Goal: Task Accomplishment & Management: Use online tool/utility

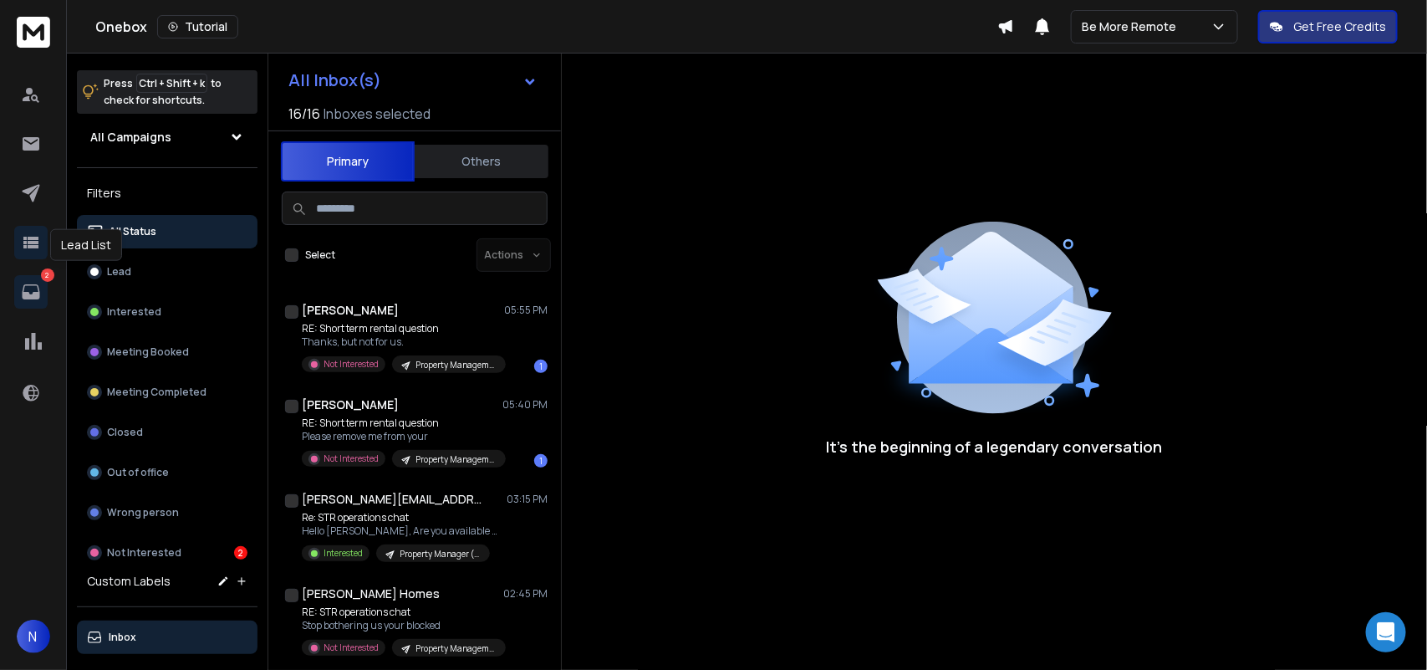
click at [32, 248] on icon at bounding box center [30, 243] width 15 height 12
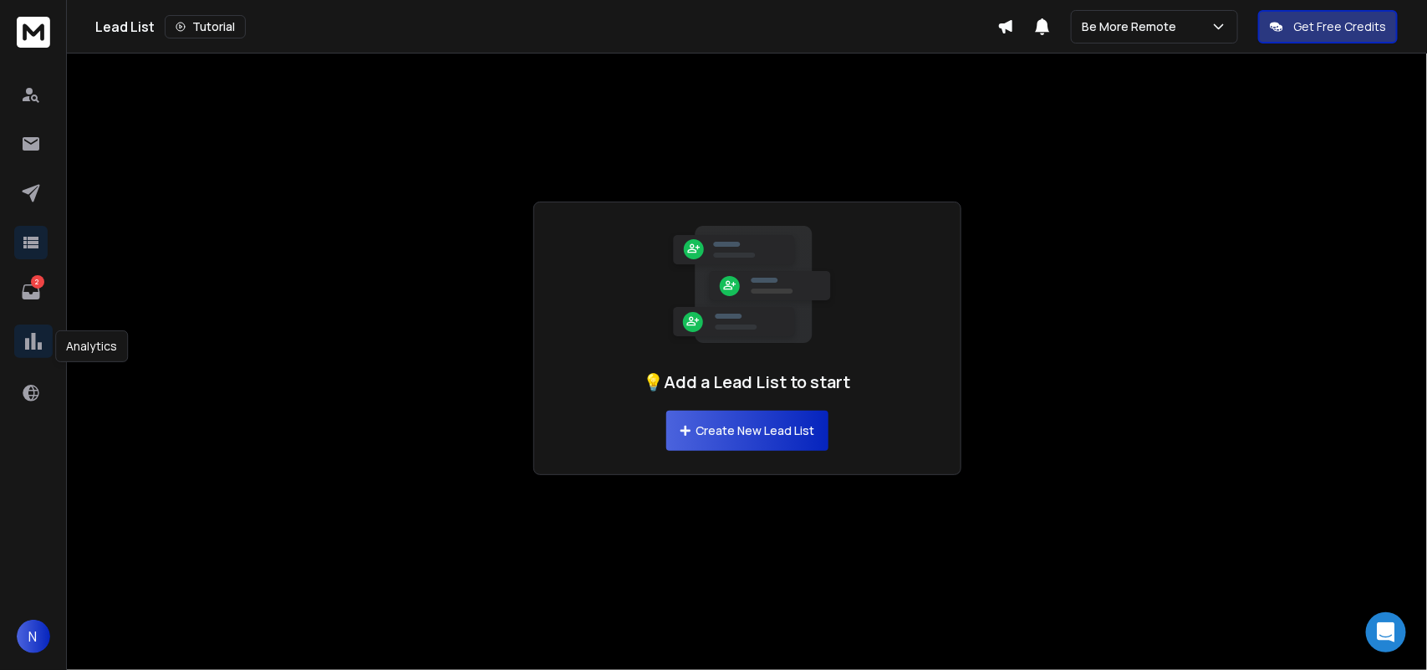
click at [38, 345] on icon at bounding box center [33, 341] width 25 height 25
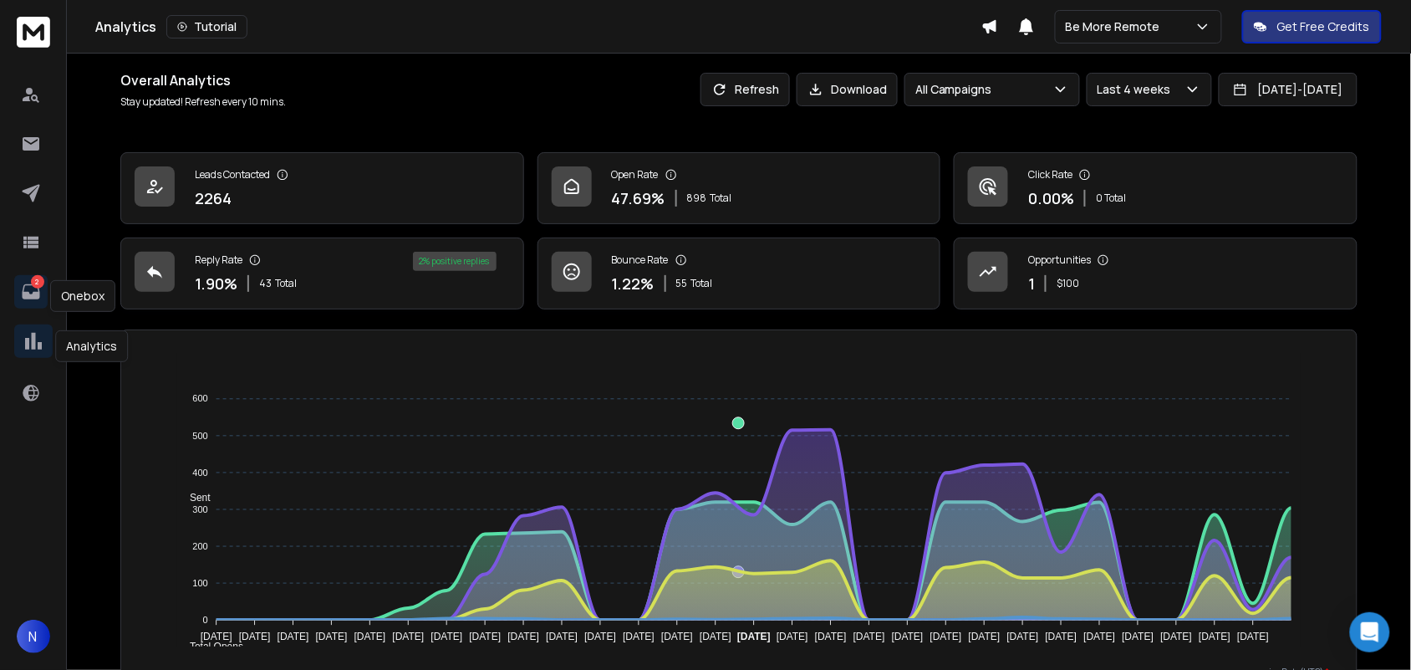
click at [32, 299] on icon at bounding box center [31, 291] width 18 height 15
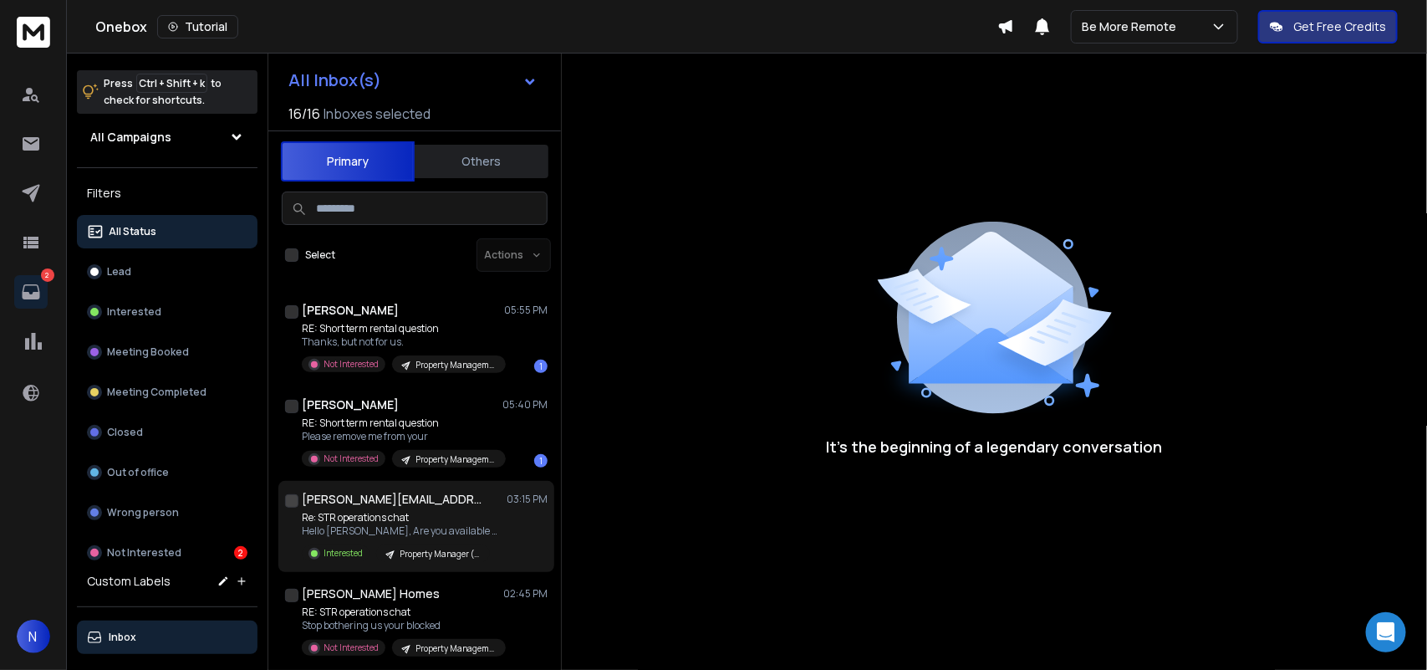
click at [446, 502] on h1 "[PERSON_NAME][EMAIL_ADDRESS][DOMAIN_NAME]" at bounding box center [394, 499] width 184 height 17
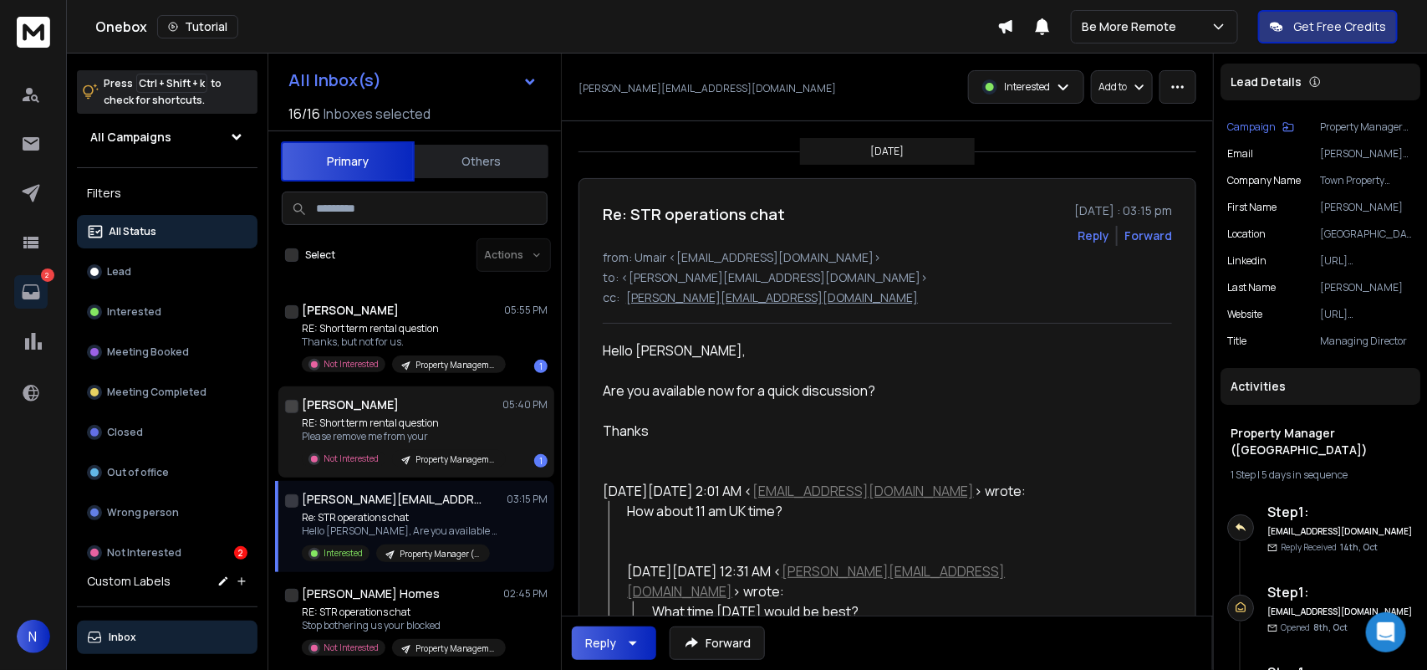
click at [445, 416] on p "RE: Short term rental question" at bounding box center [402, 422] width 201 height 13
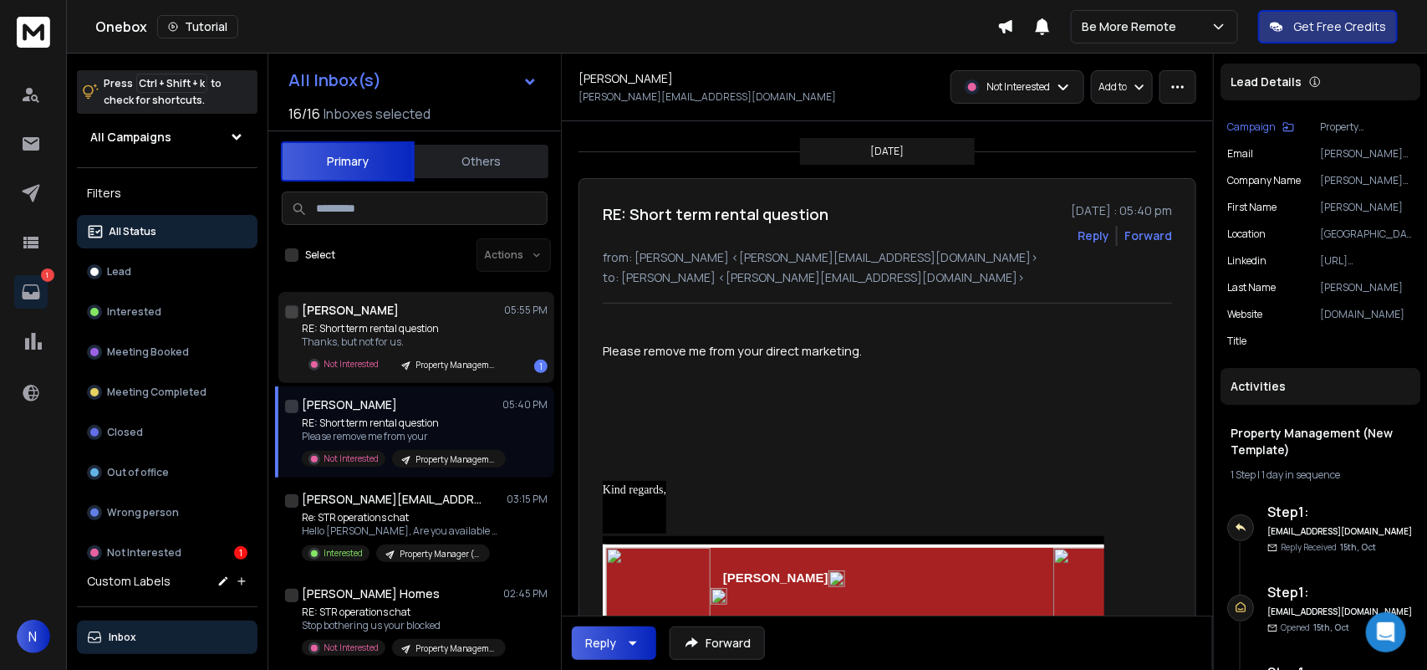
click at [451, 344] on p "Thanks, but not for us." at bounding box center [402, 341] width 201 height 13
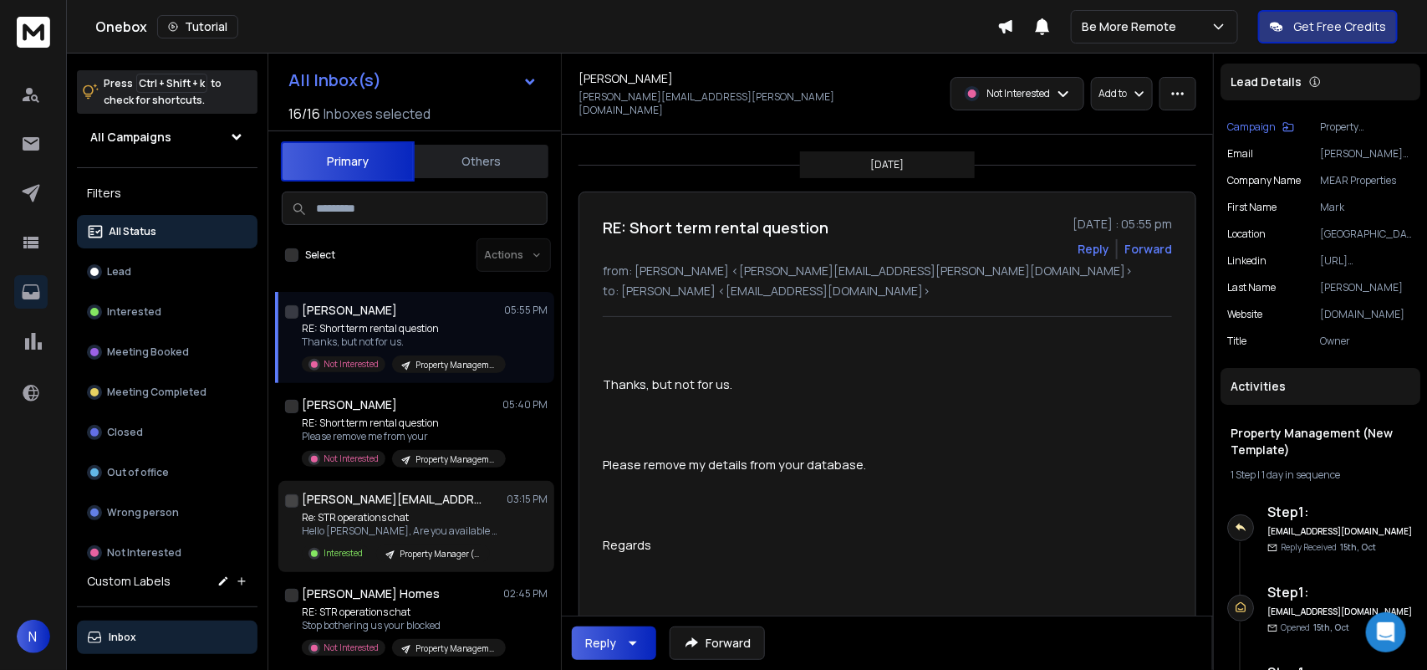
click at [415, 532] on p "Hello [PERSON_NAME], Are you available now" at bounding box center [402, 530] width 201 height 13
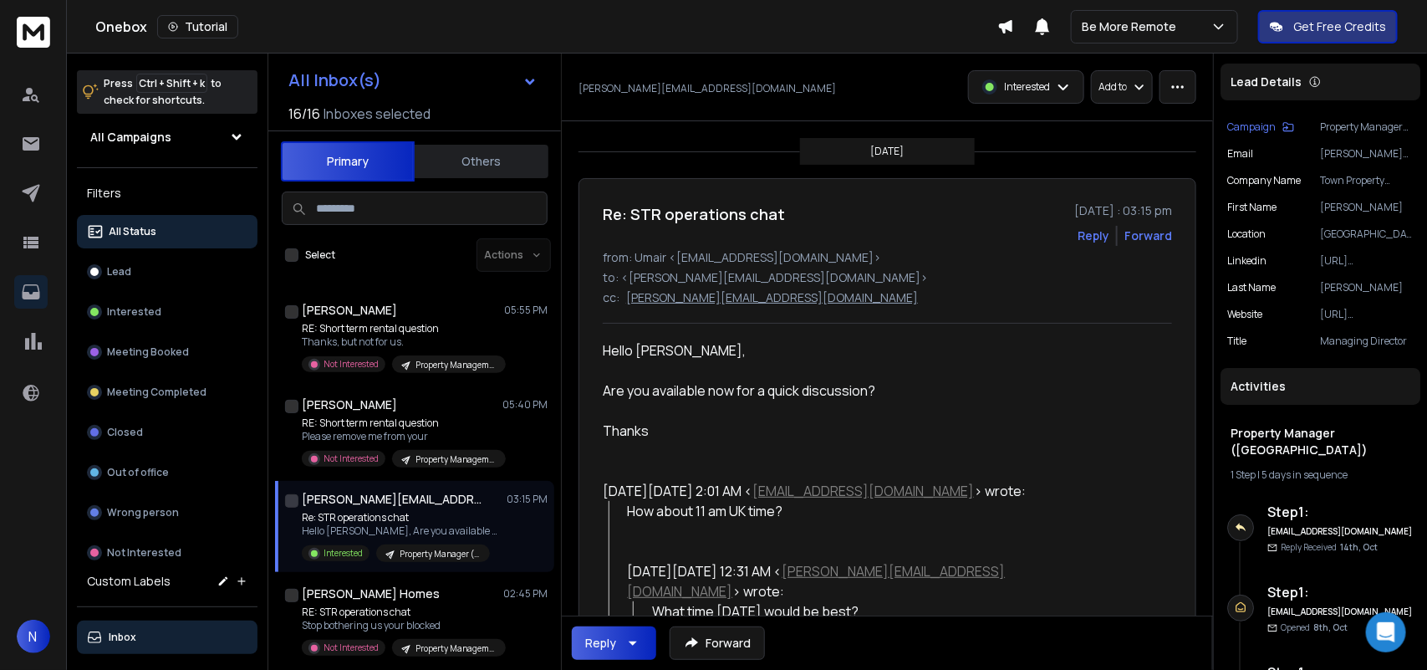
click at [38, 19] on icon at bounding box center [33, 32] width 33 height 31
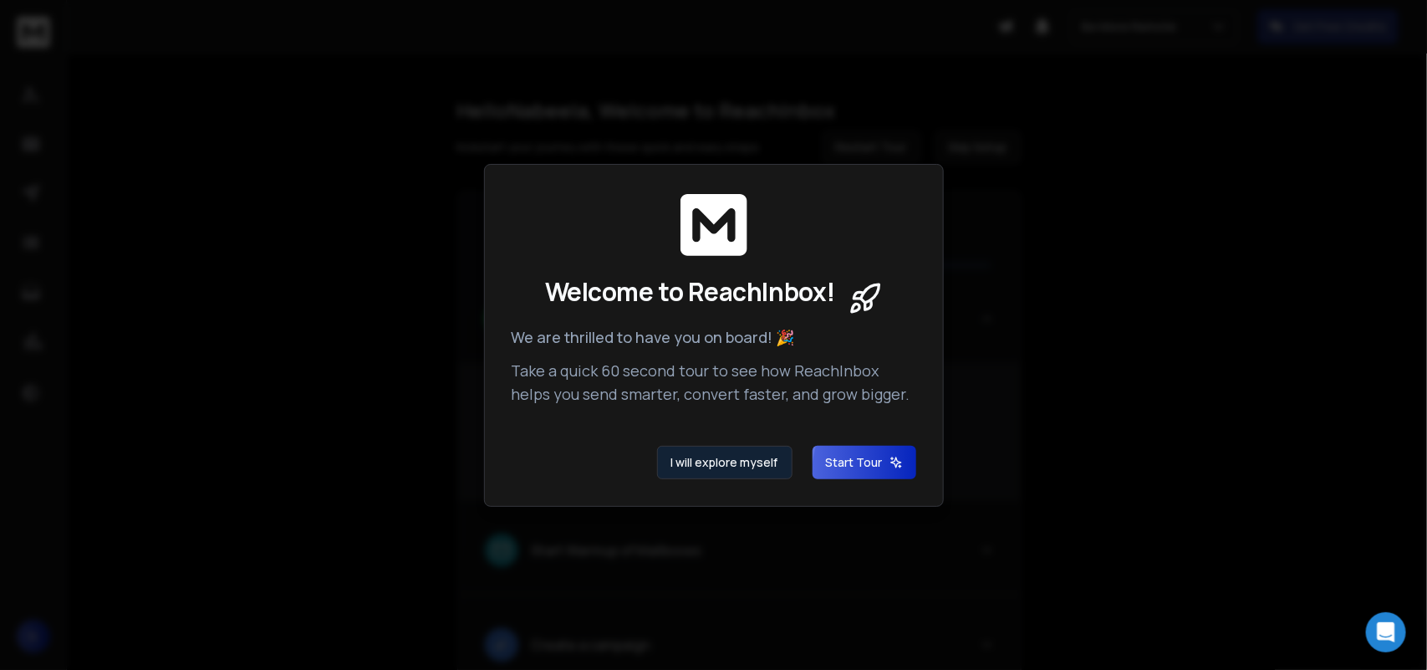
click at [709, 469] on button "I will explore myself" at bounding box center [724, 462] width 135 height 33
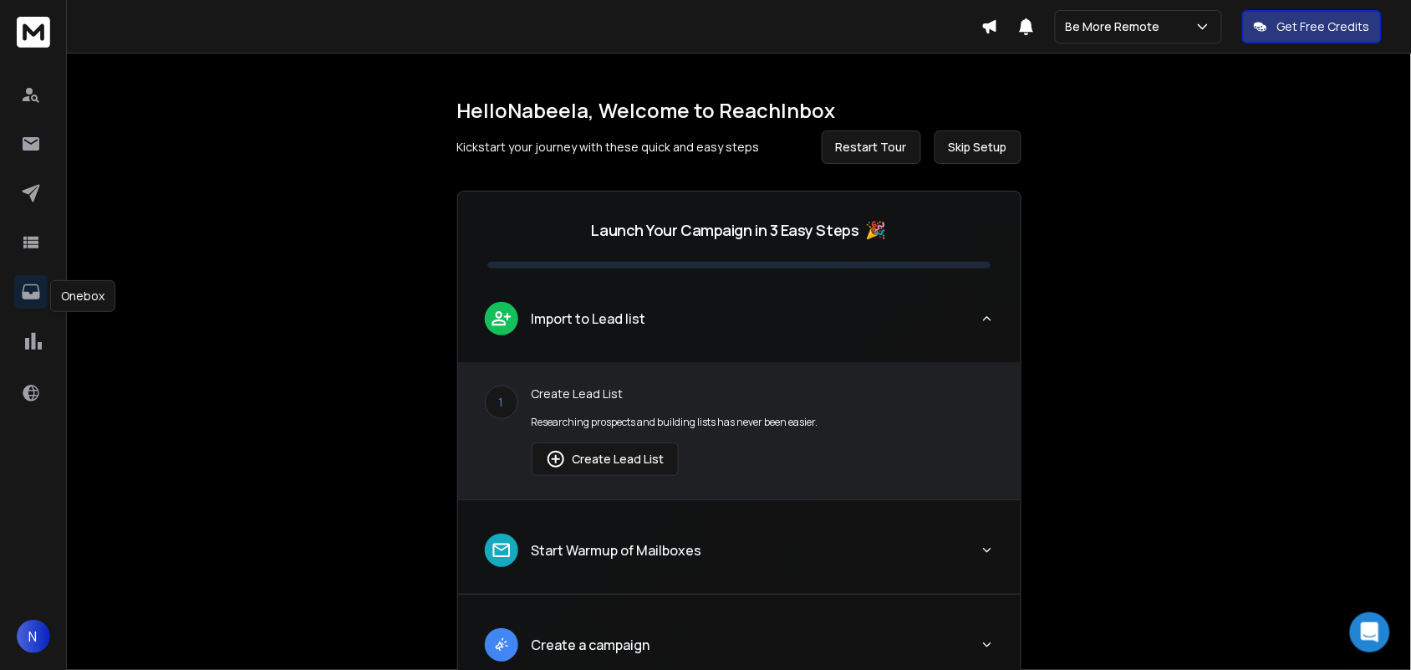
click at [34, 299] on icon at bounding box center [31, 291] width 18 height 15
